Goal: Communication & Community: Answer question/provide support

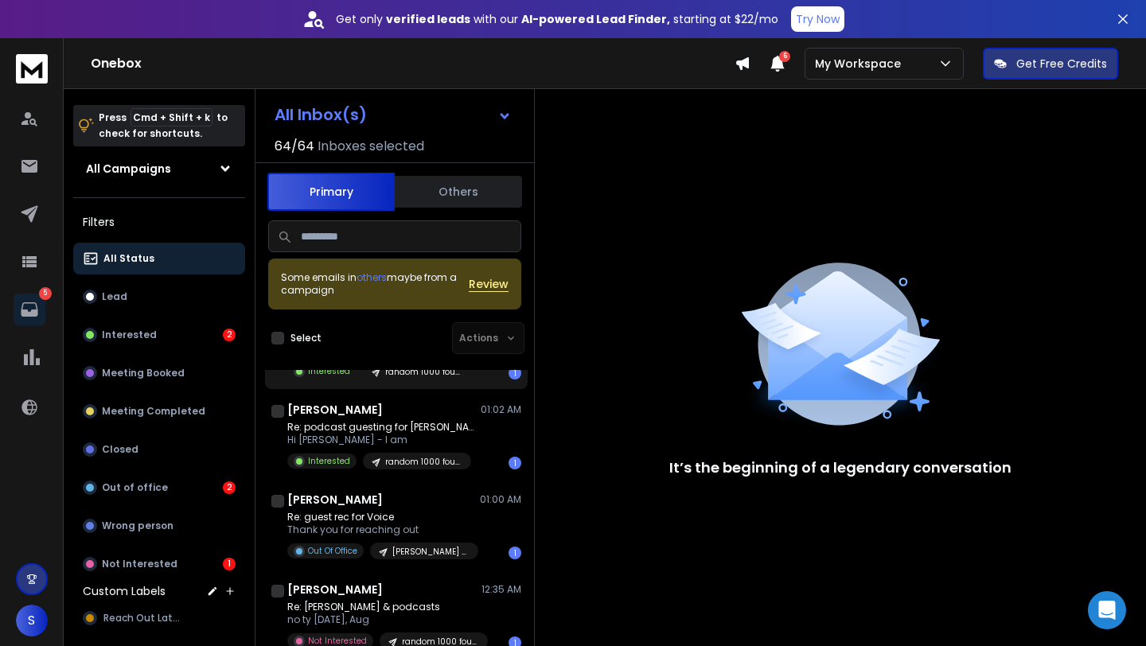
scroll to position [72, 0]
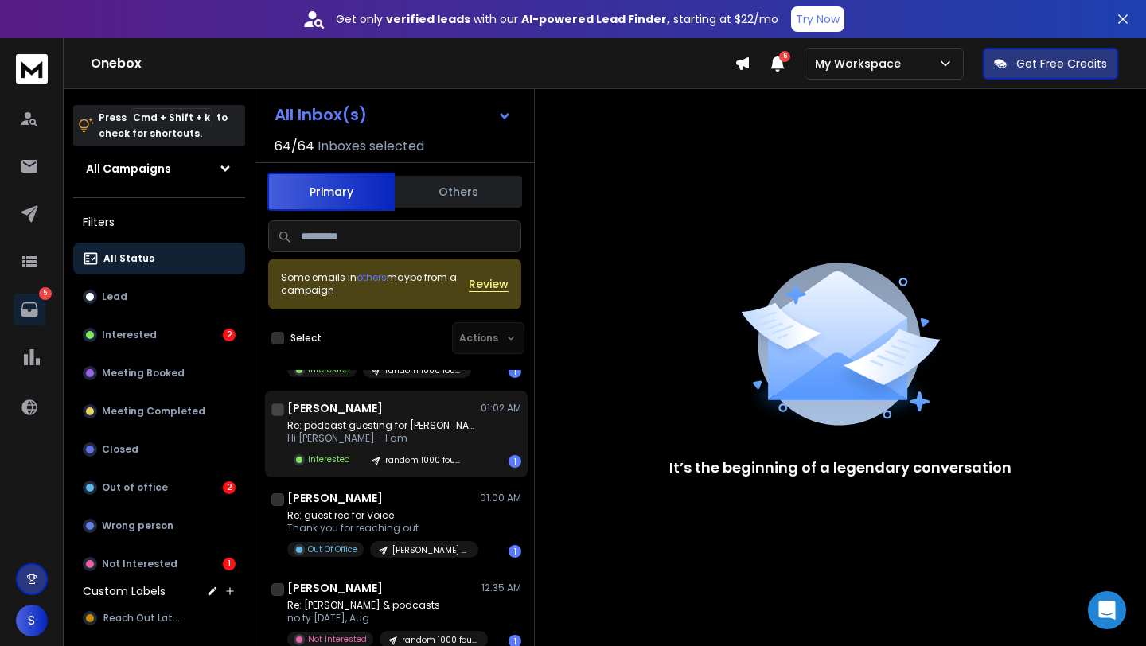
click at [369, 411] on h1 "[PERSON_NAME]" at bounding box center [335, 408] width 96 height 16
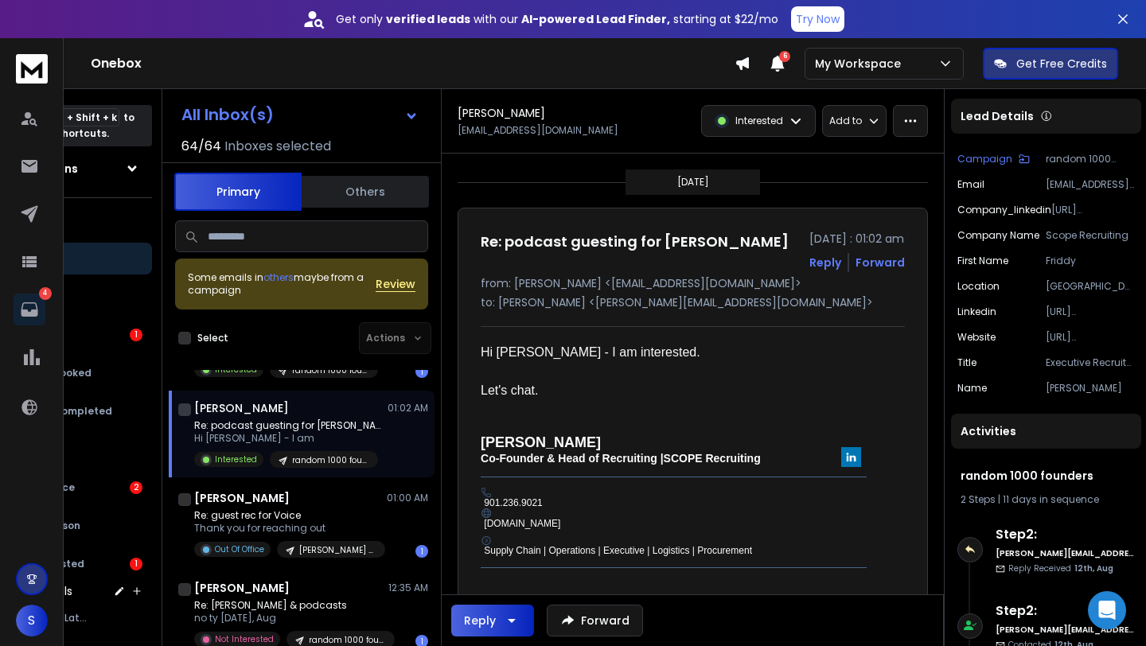
scroll to position [0, 104]
click at [830, 260] on button "Reply" at bounding box center [824, 263] width 32 height 16
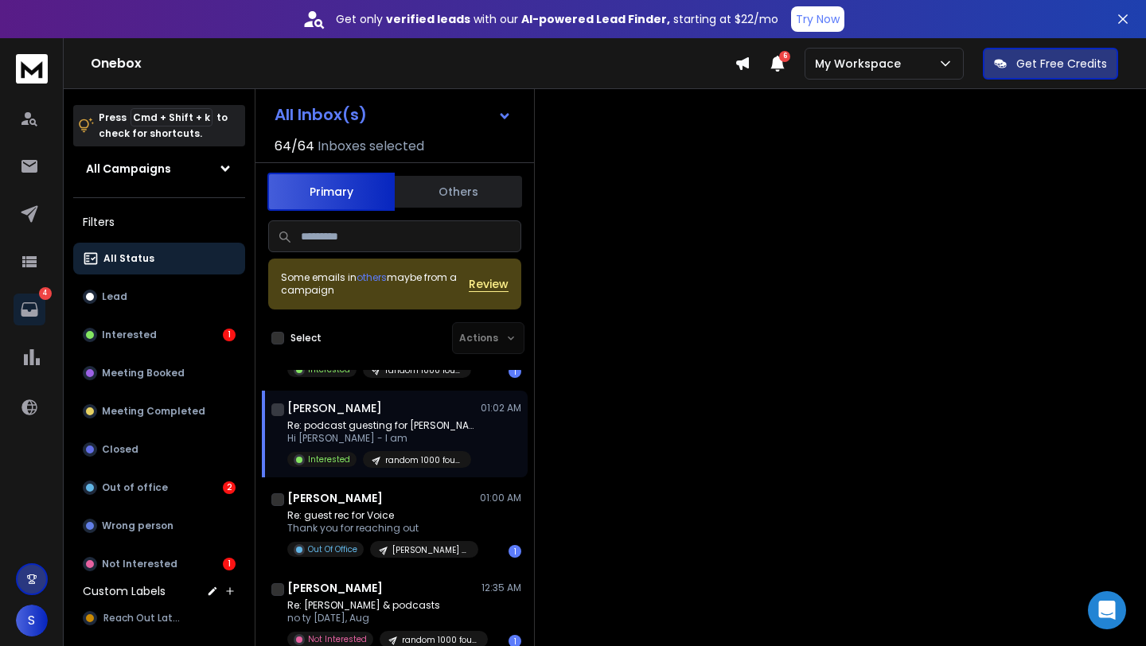
scroll to position [0, 0]
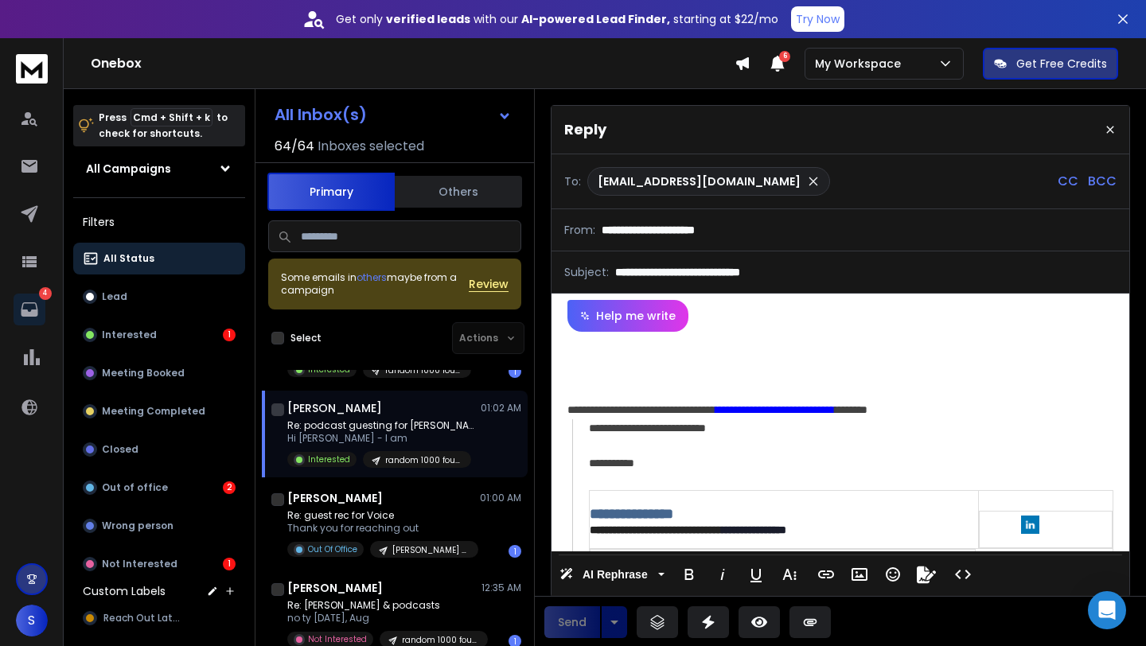
click at [682, 369] on div at bounding box center [840, 374] width 546 height 18
click at [643, 357] on div at bounding box center [840, 357] width 546 height 18
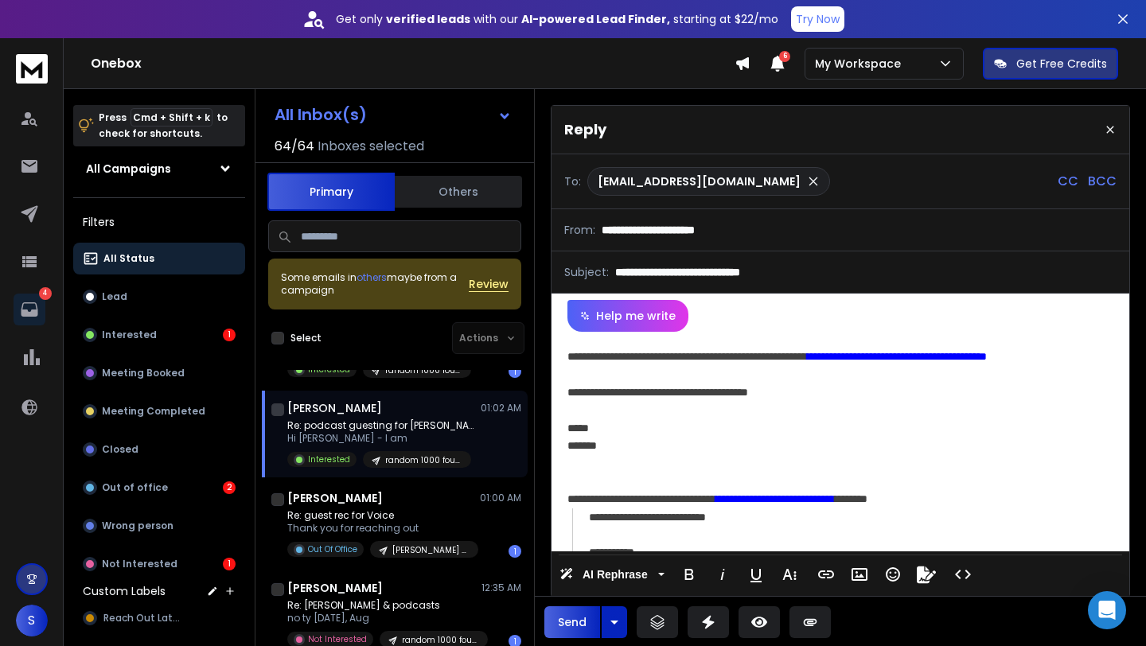
click at [1067, 178] on p "CC" at bounding box center [1068, 181] width 21 height 19
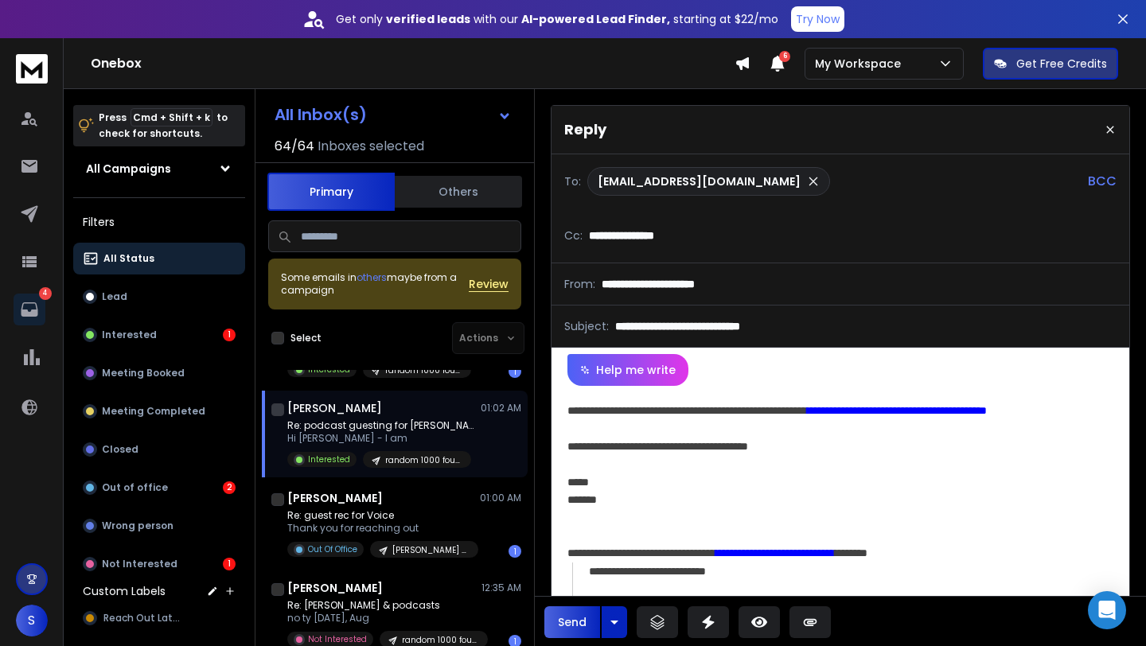
type input "**********"
click at [576, 615] on button "Send" at bounding box center [572, 622] width 56 height 32
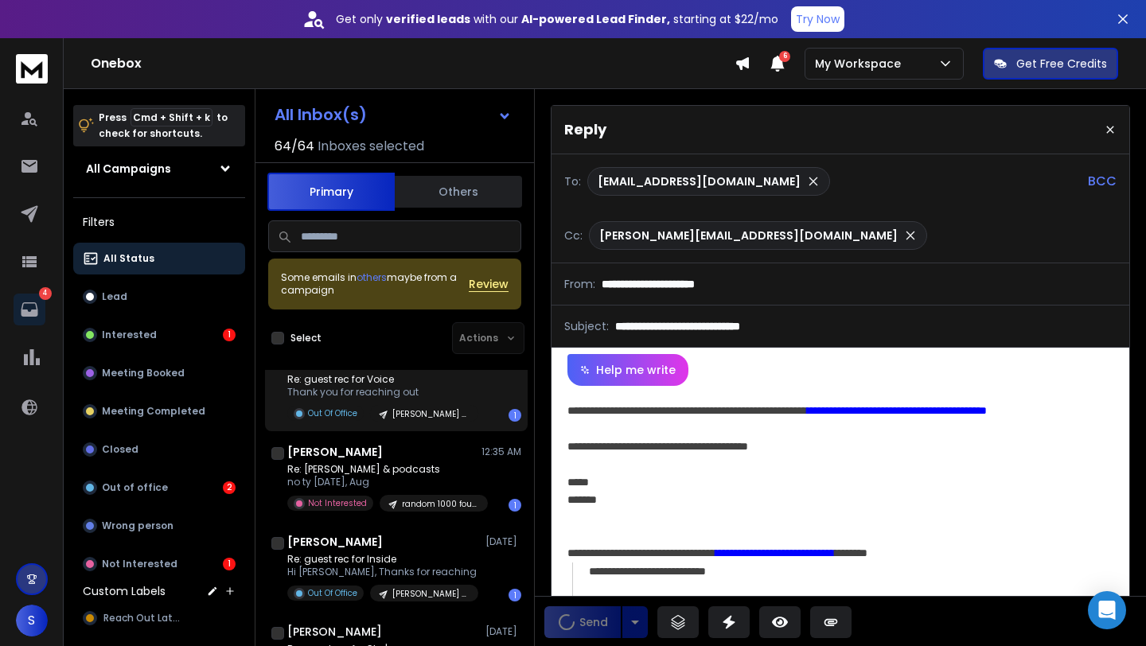
scroll to position [263, 0]
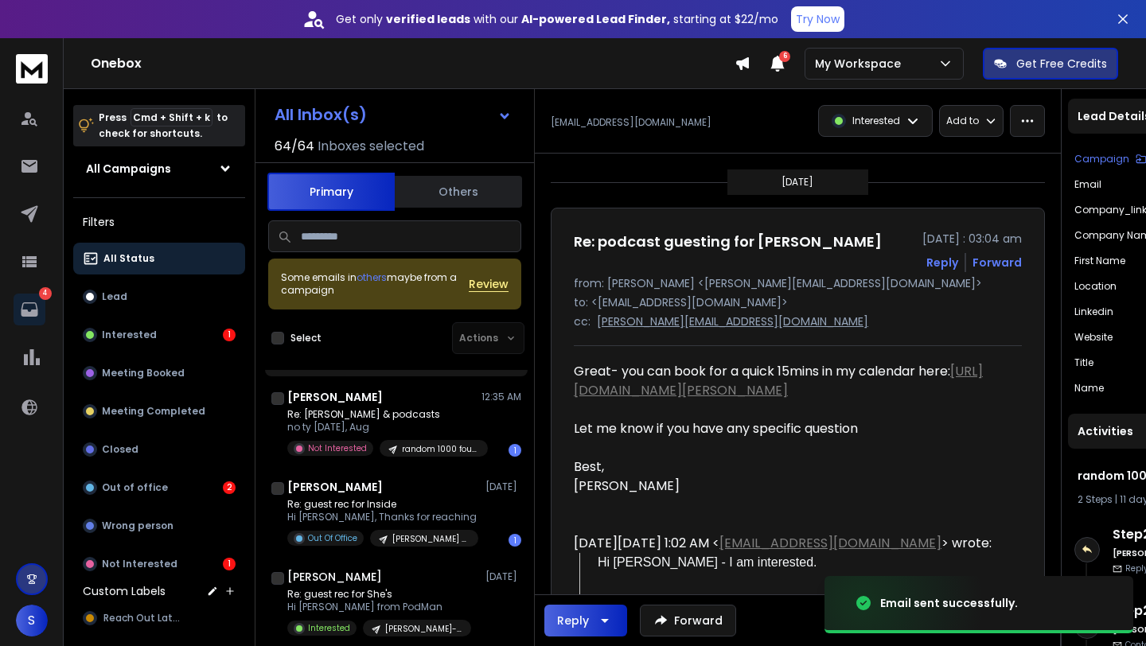
click at [489, 536] on div "Re: guest rec for Inside Hi Elena, Thanks for reaching Out Of Office Paul Davis…" at bounding box center [404, 522] width 234 height 49
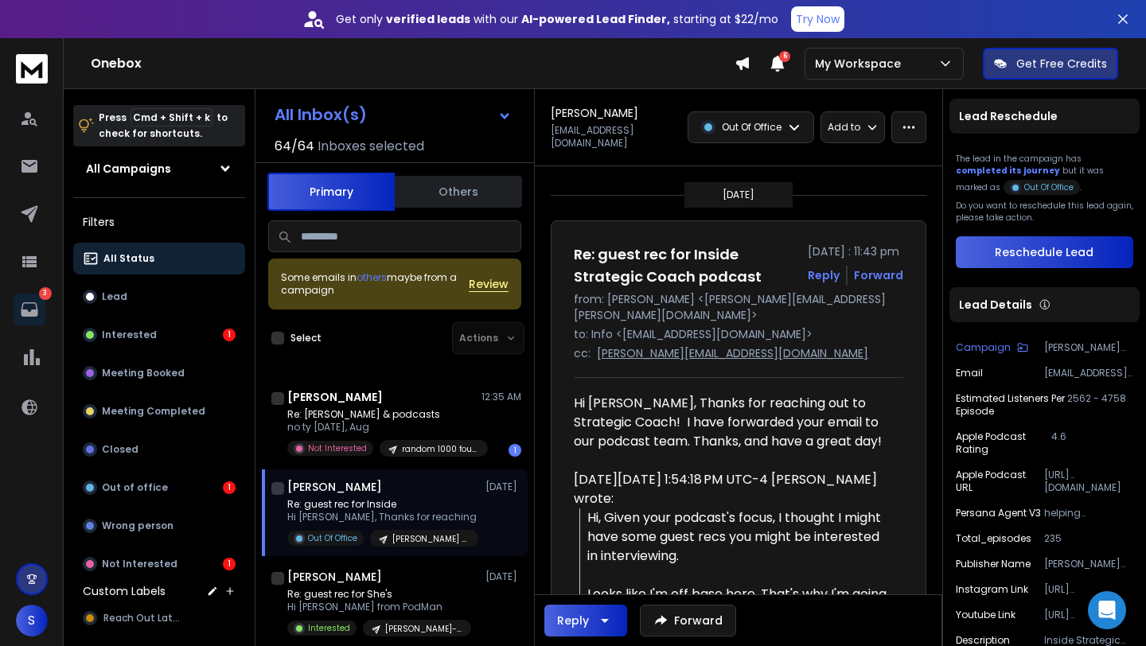
click at [782, 121] on p "Out Of Office" at bounding box center [752, 127] width 60 height 13
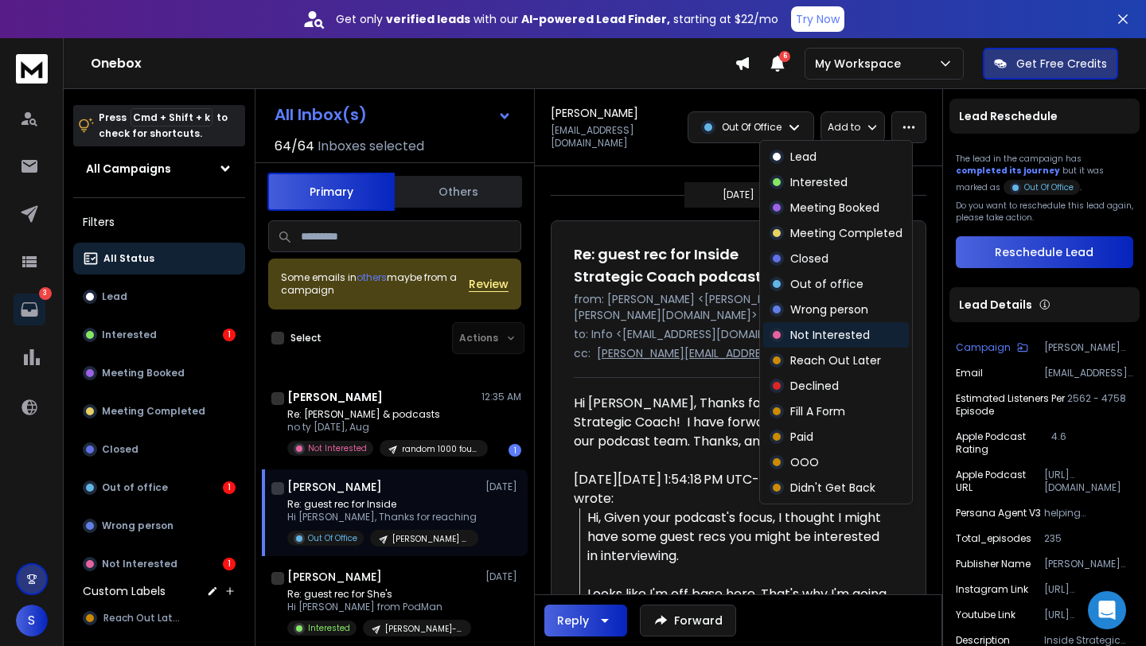
click at [794, 327] on p "Not Interested" at bounding box center [830, 335] width 80 height 16
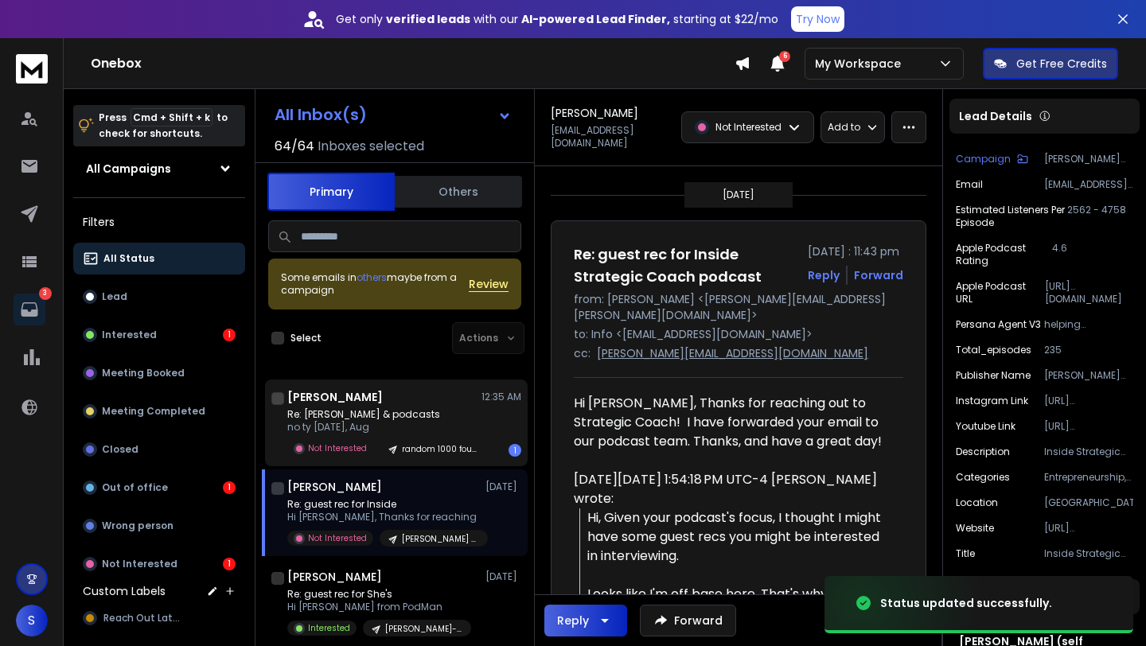
click at [482, 408] on div "Christopher Erwin 12:35 AM Re: Chris & podcasts no ty On Mon, Aug Not Intereste…" at bounding box center [404, 423] width 234 height 68
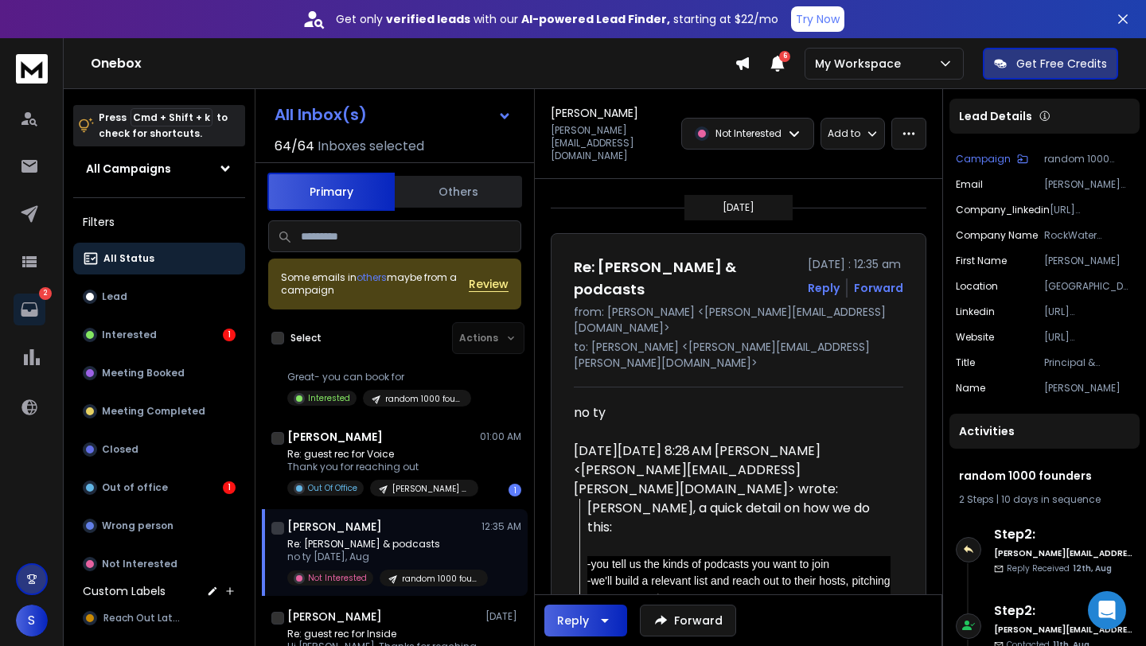
scroll to position [133, 0]
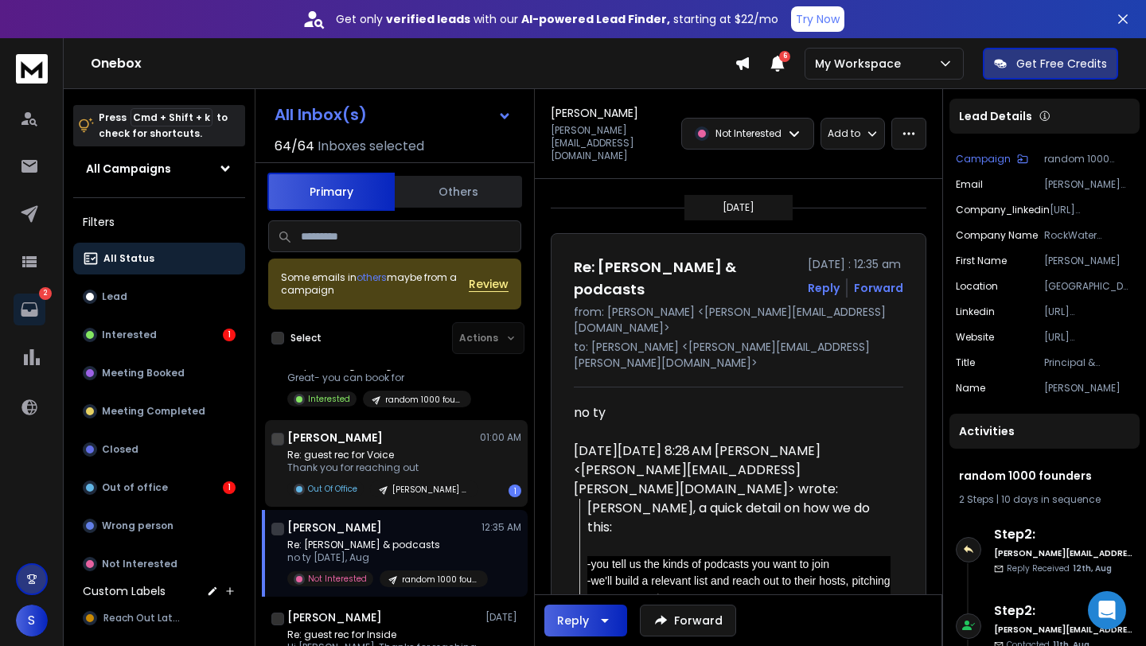
click at [424, 445] on div "Daniele Moomey 01:00 AM" at bounding box center [404, 438] width 234 height 16
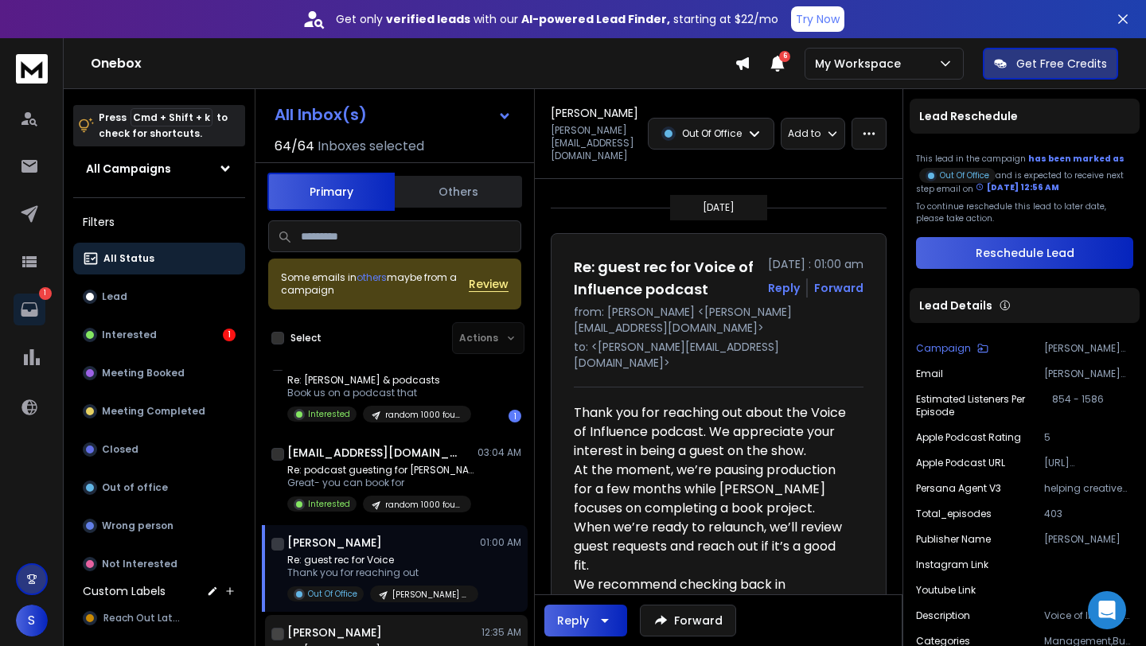
scroll to position [0, 0]
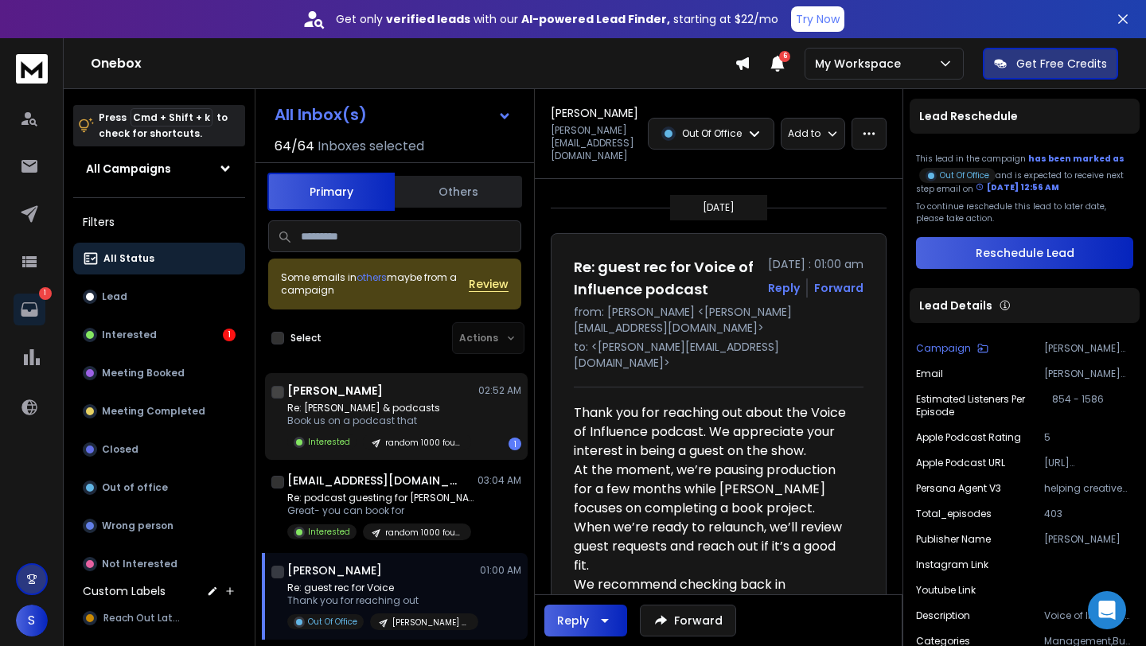
click at [393, 439] on p "random 1000 founders" at bounding box center [423, 443] width 76 height 12
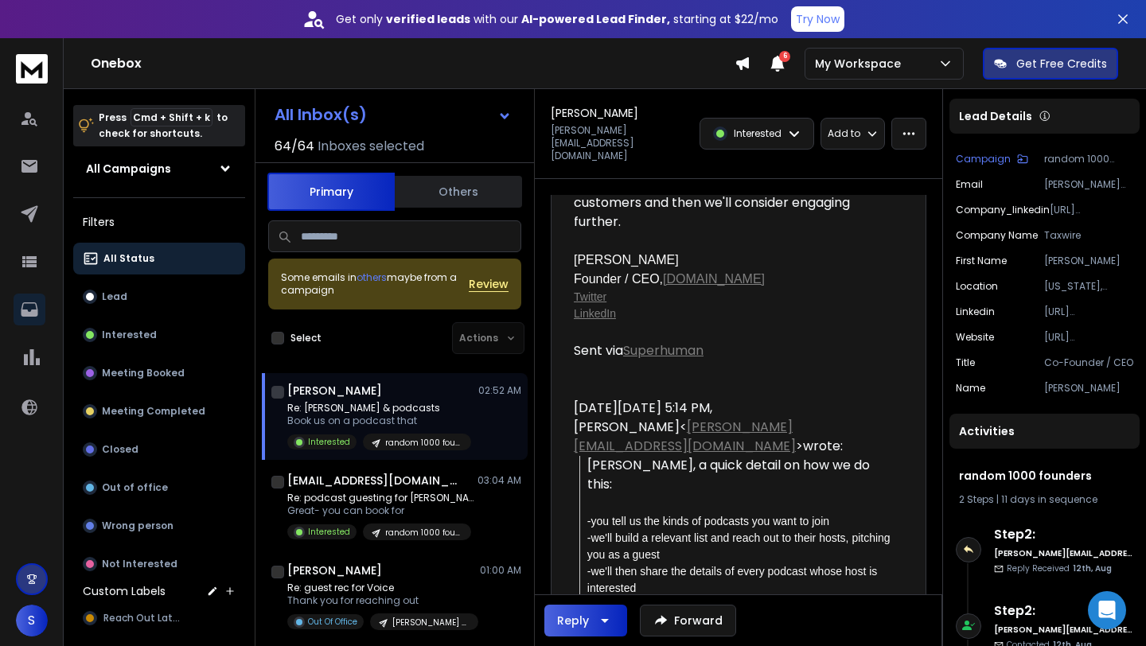
scroll to position [98, 0]
